Goal: Navigation & Orientation: Find specific page/section

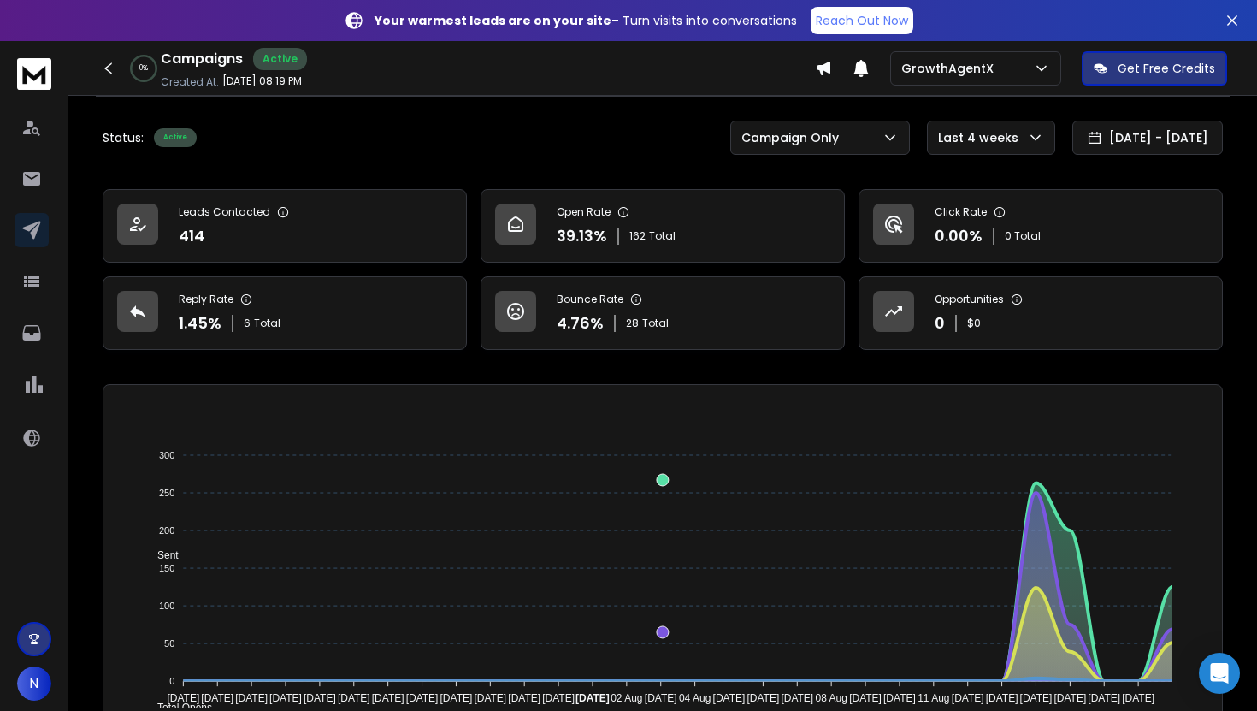
scroll to position [89, 0]
click at [41, 332] on icon at bounding box center [31, 332] width 21 height 21
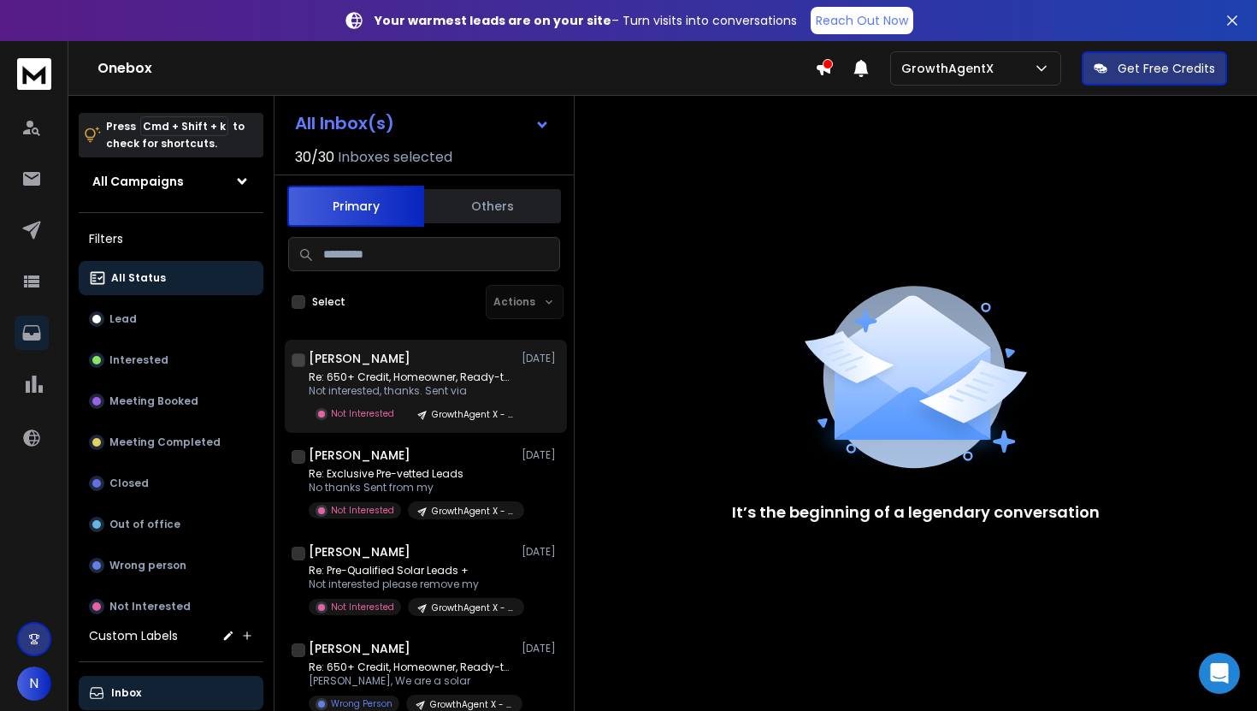
click at [385, 363] on div "[PERSON_NAME] [DATE]" at bounding box center [434, 358] width 251 height 17
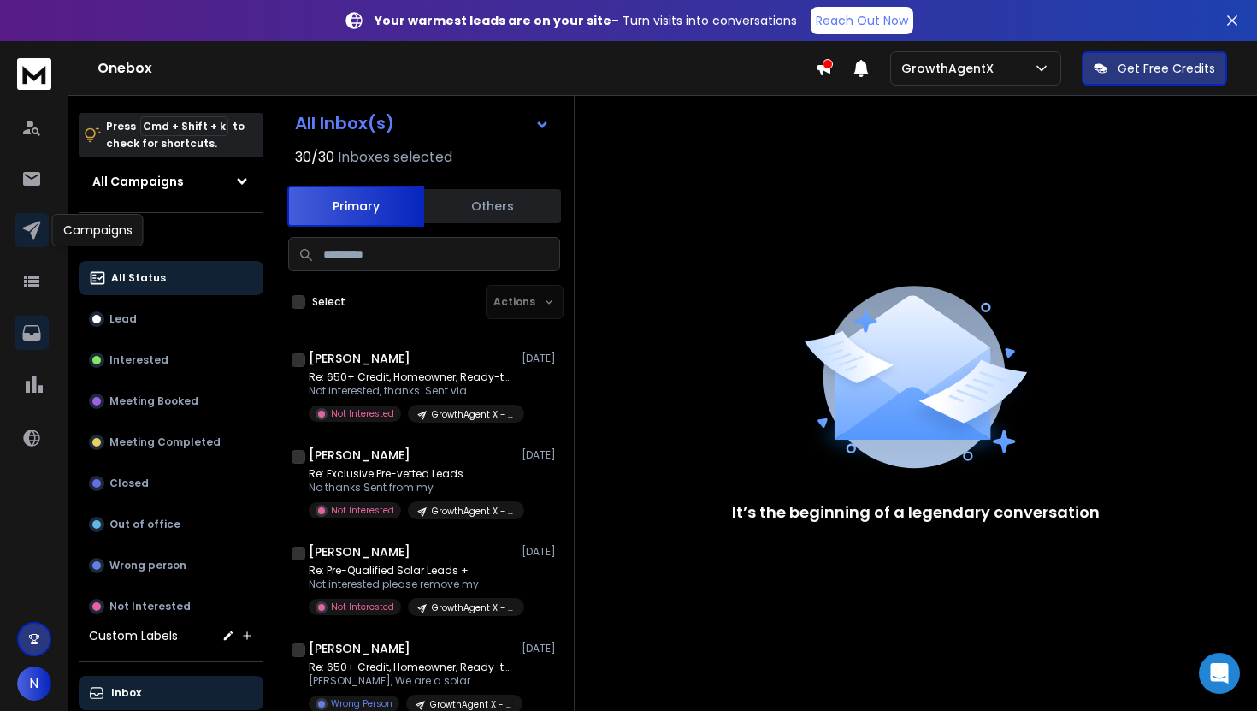
click at [24, 234] on icon at bounding box center [31, 230] width 21 height 21
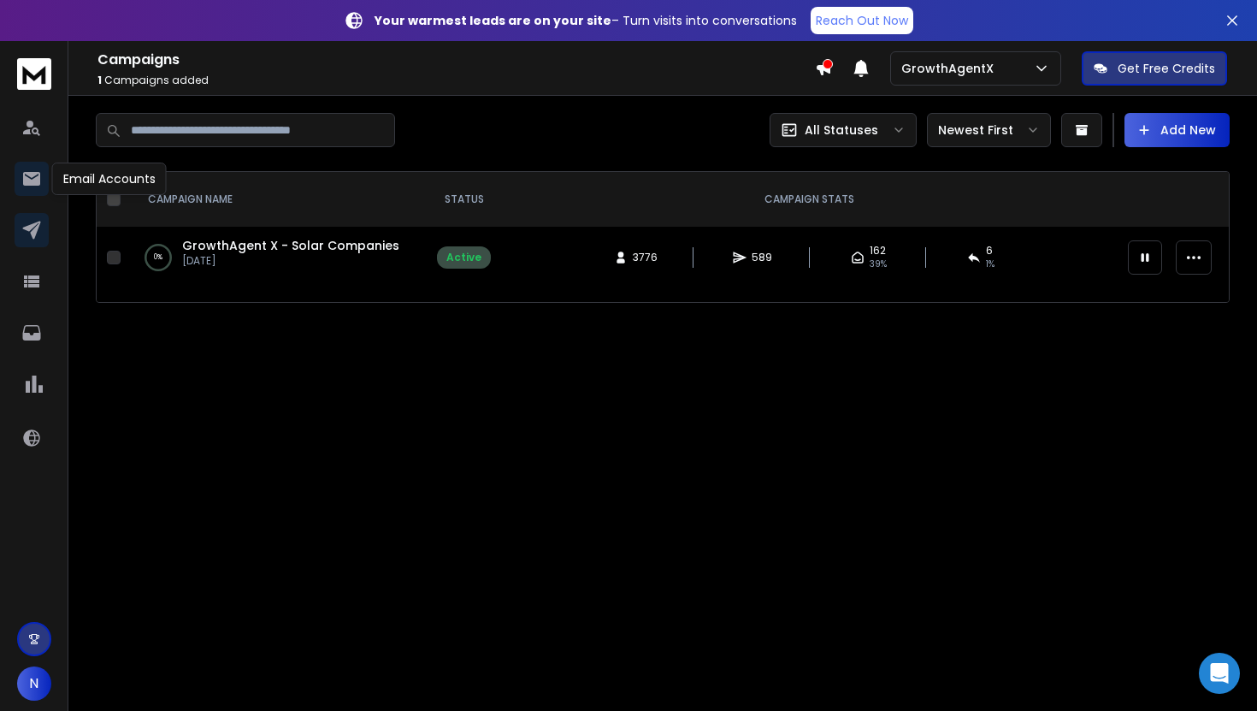
click at [34, 174] on icon at bounding box center [31, 179] width 17 height 14
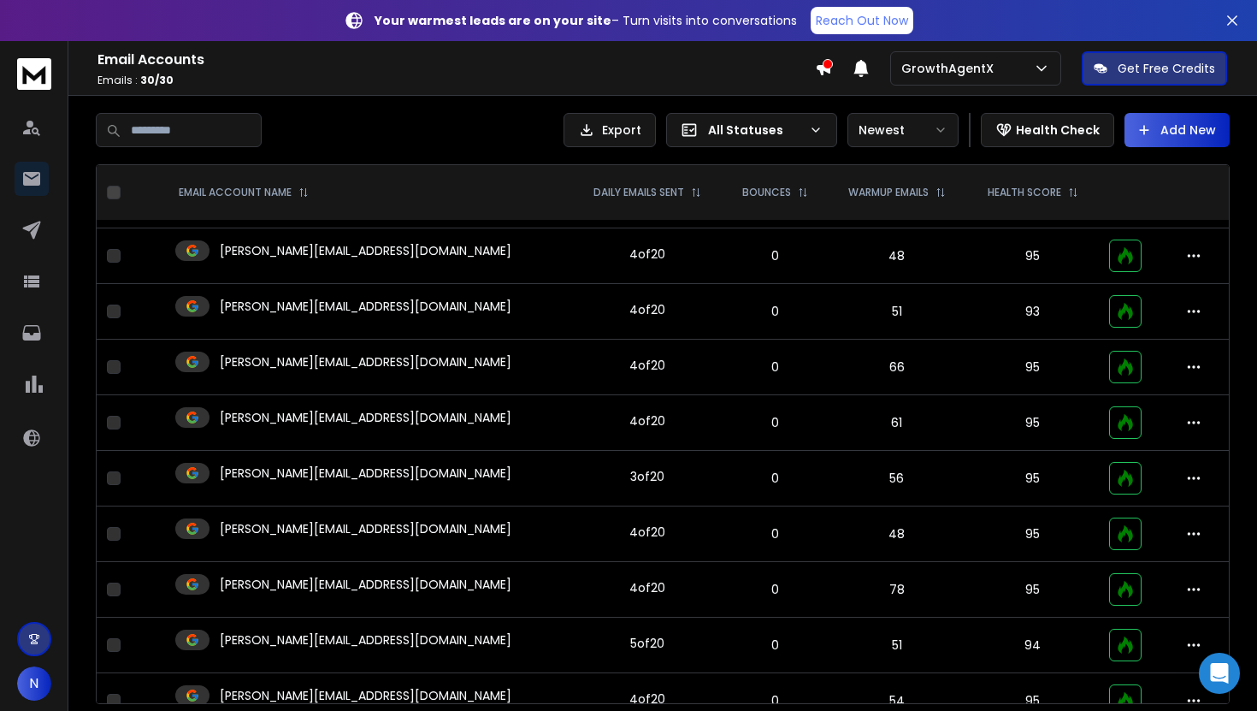
scroll to position [688, 0]
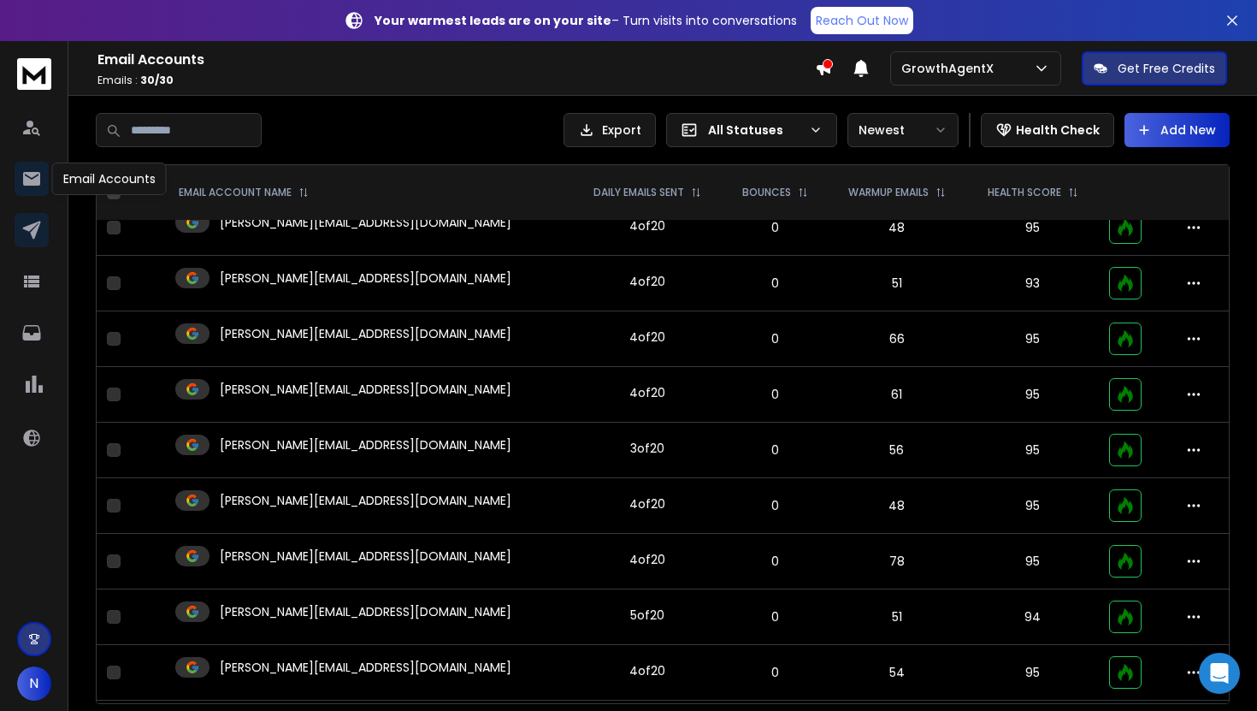
click at [36, 233] on icon at bounding box center [31, 230] width 18 height 18
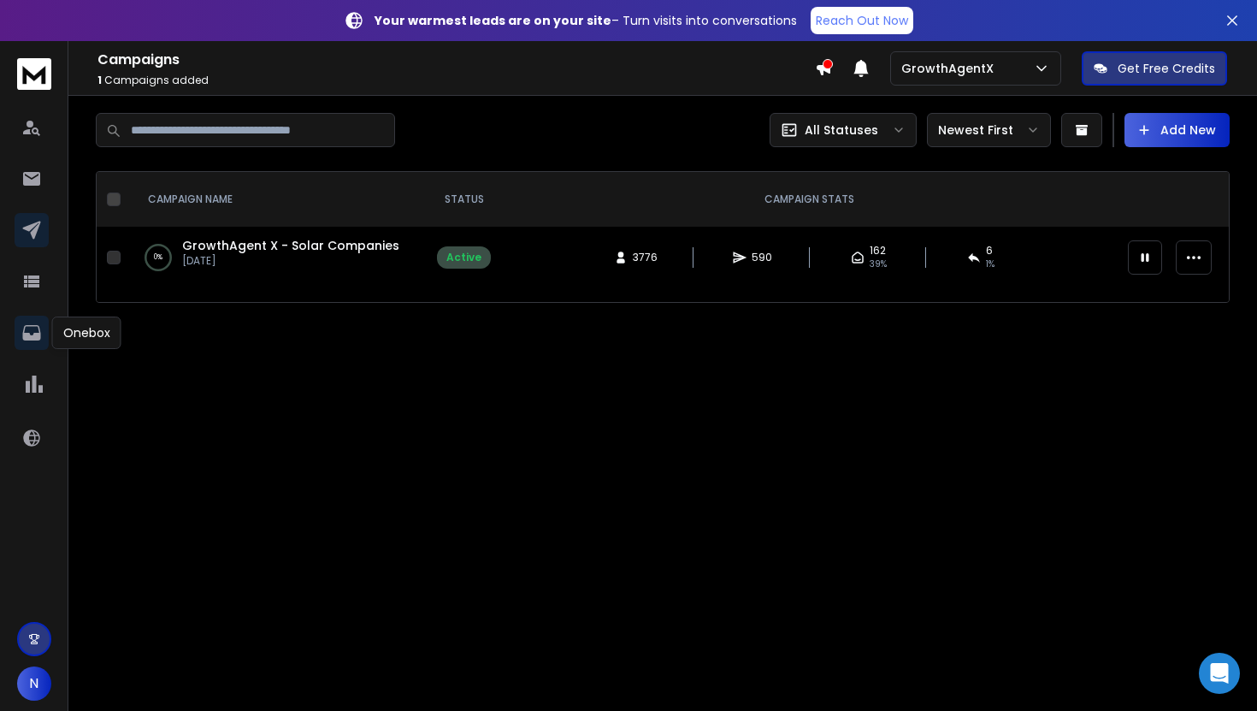
click at [30, 324] on icon at bounding box center [31, 332] width 21 height 21
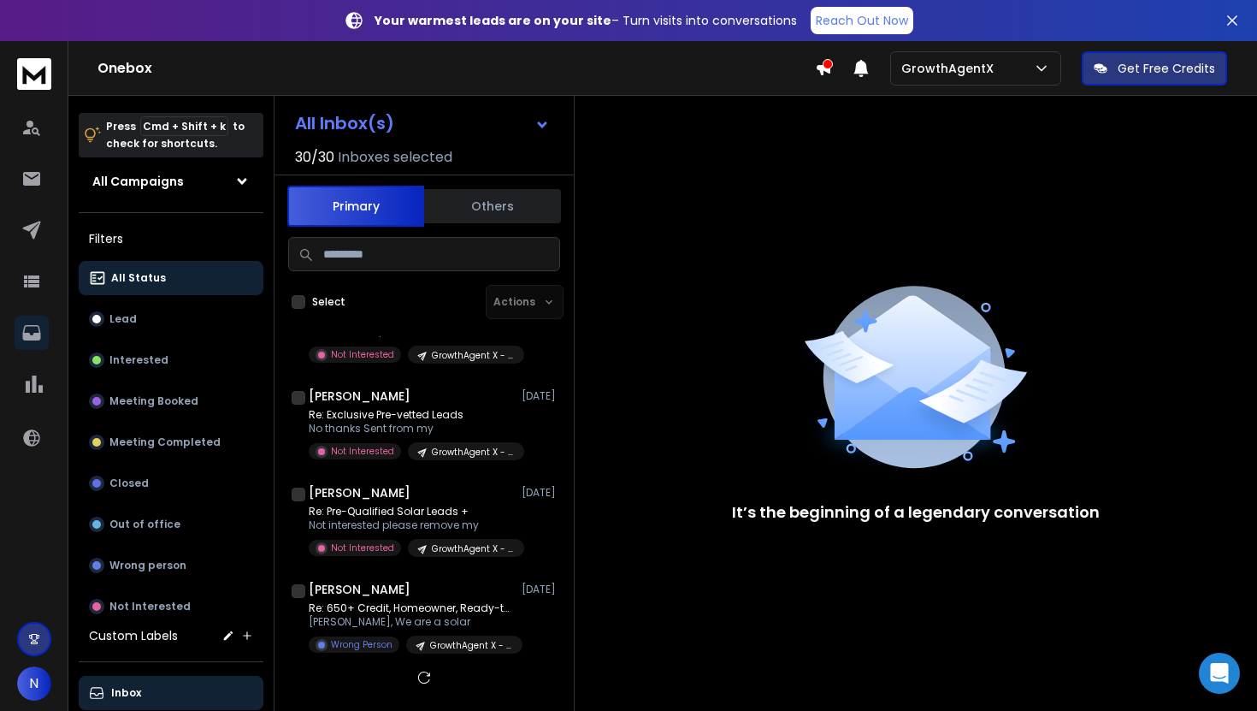
scroll to position [42, 0]
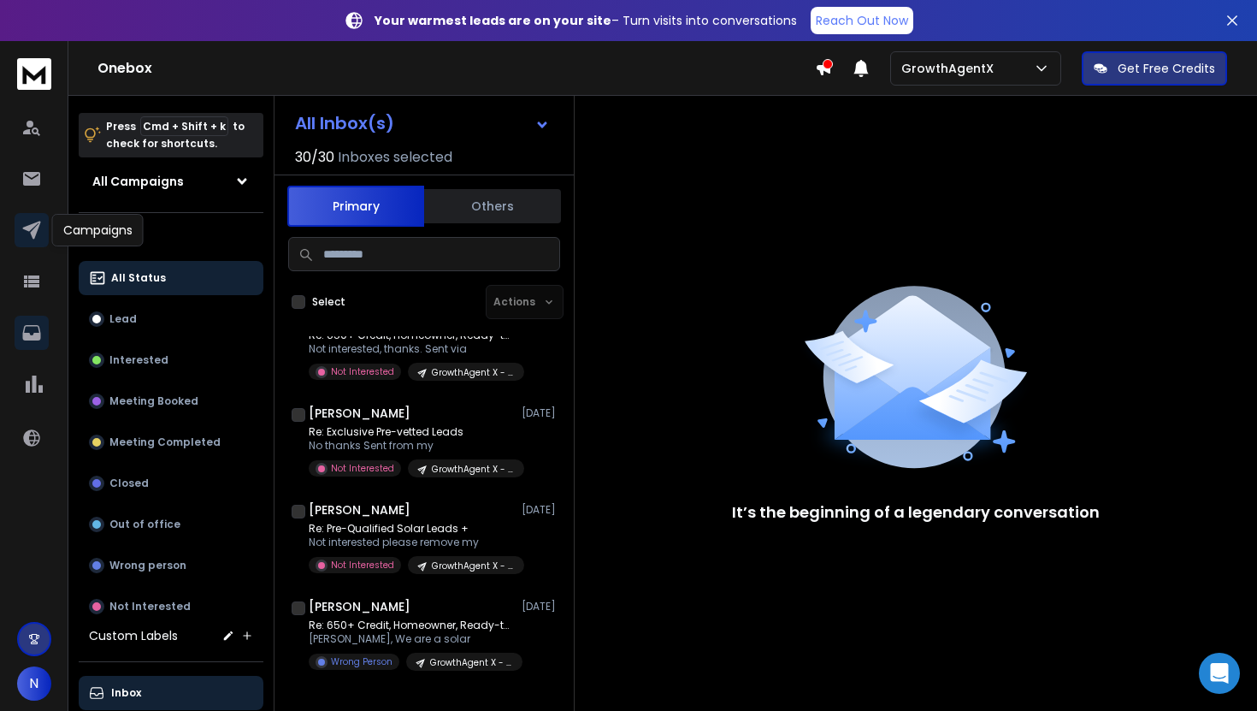
click at [31, 230] on icon at bounding box center [31, 230] width 21 height 21
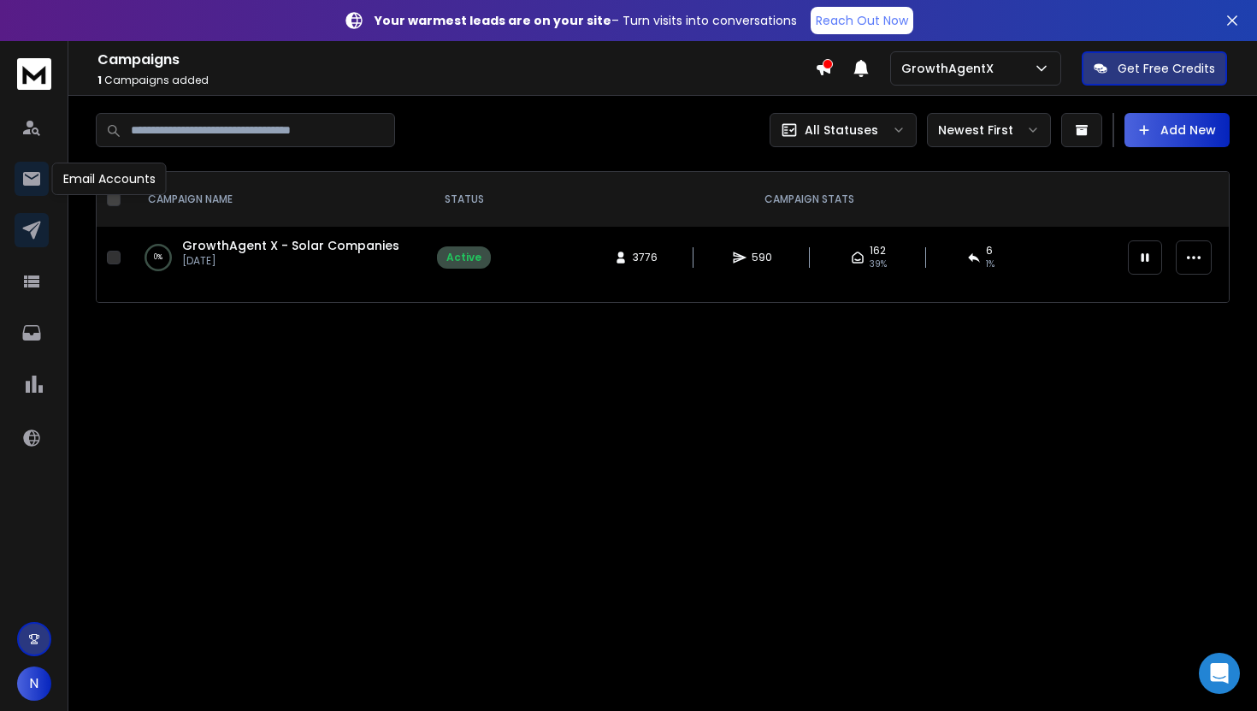
click at [26, 186] on icon at bounding box center [31, 178] width 21 height 21
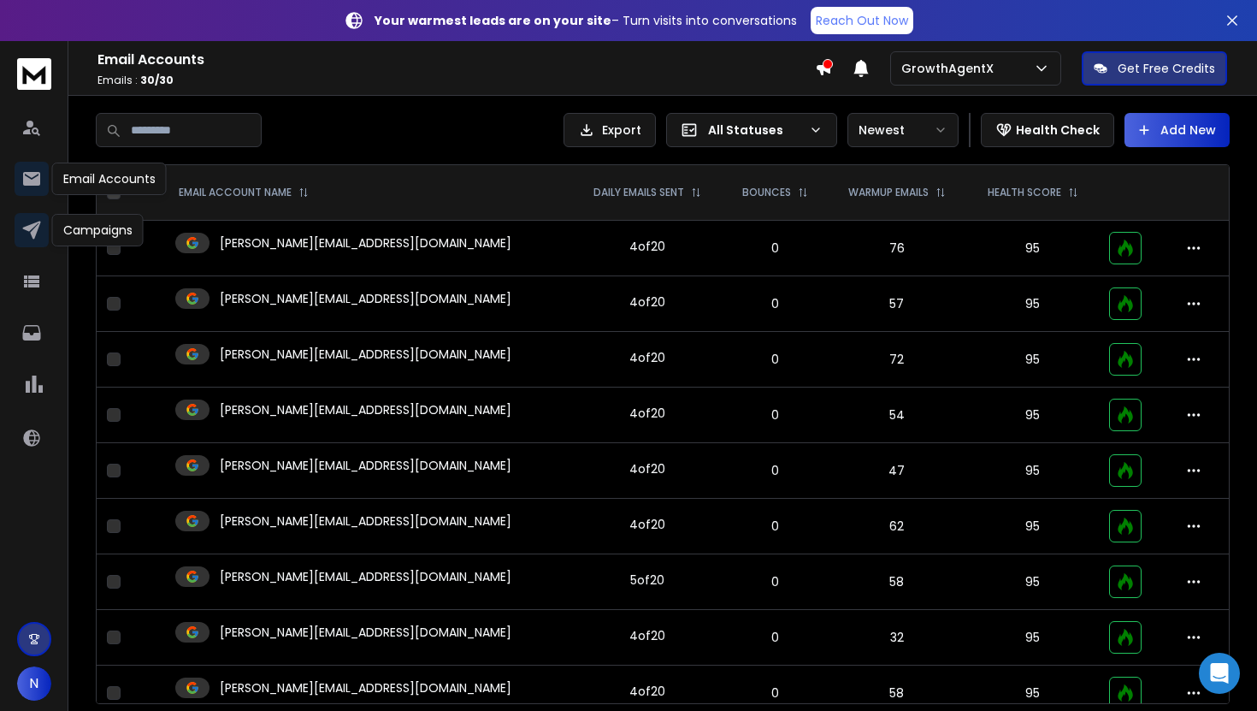
click at [21, 228] on icon at bounding box center [31, 230] width 21 height 21
